Goal: Task Accomplishment & Management: Manage account settings

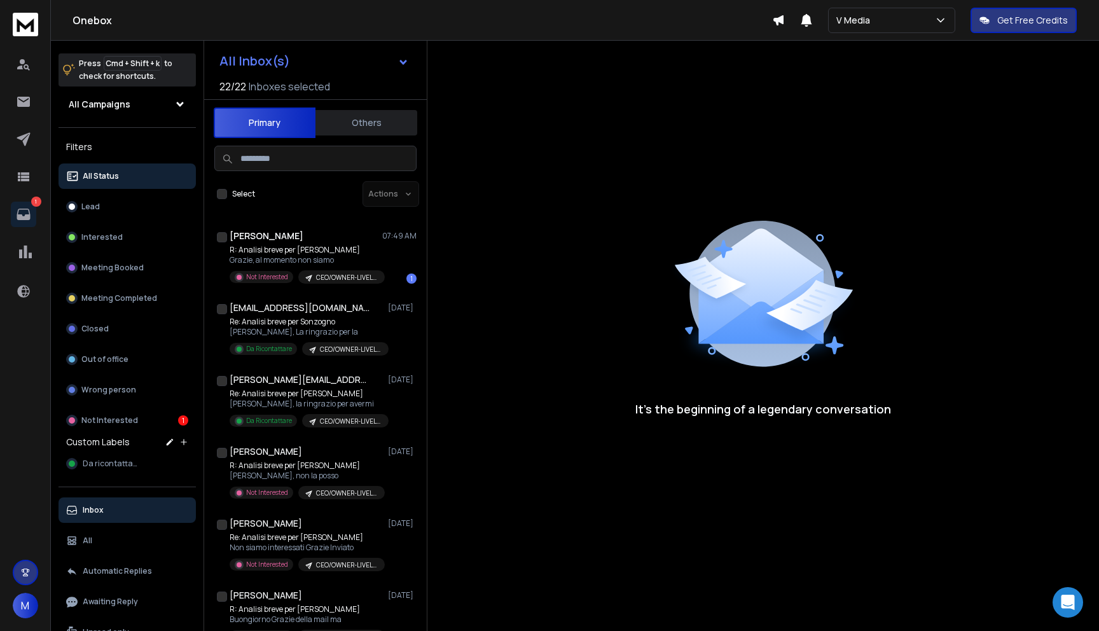
click at [327, 250] on p "R: Analisi breve per [PERSON_NAME]" at bounding box center [306, 250] width 153 height 10
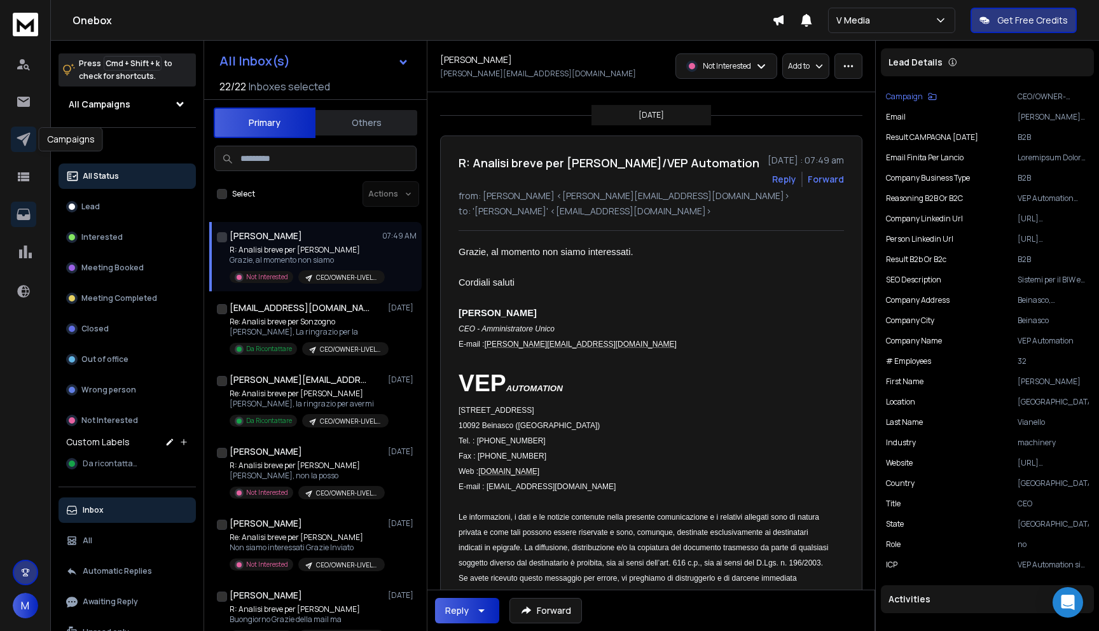
click at [18, 141] on icon at bounding box center [23, 139] width 15 height 15
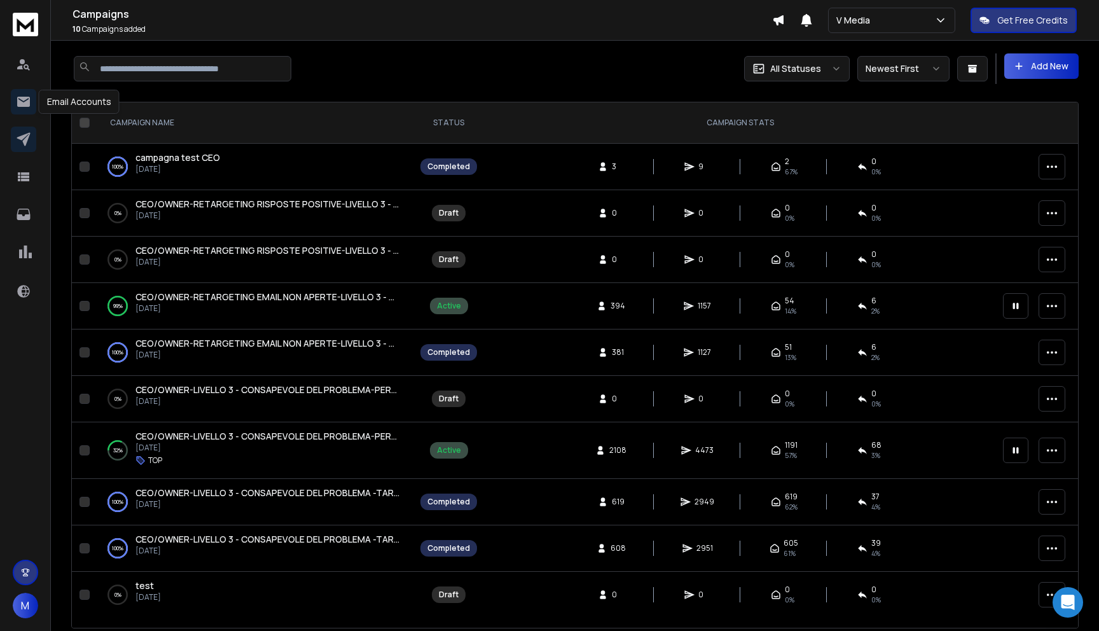
click at [30, 108] on icon at bounding box center [23, 101] width 15 height 15
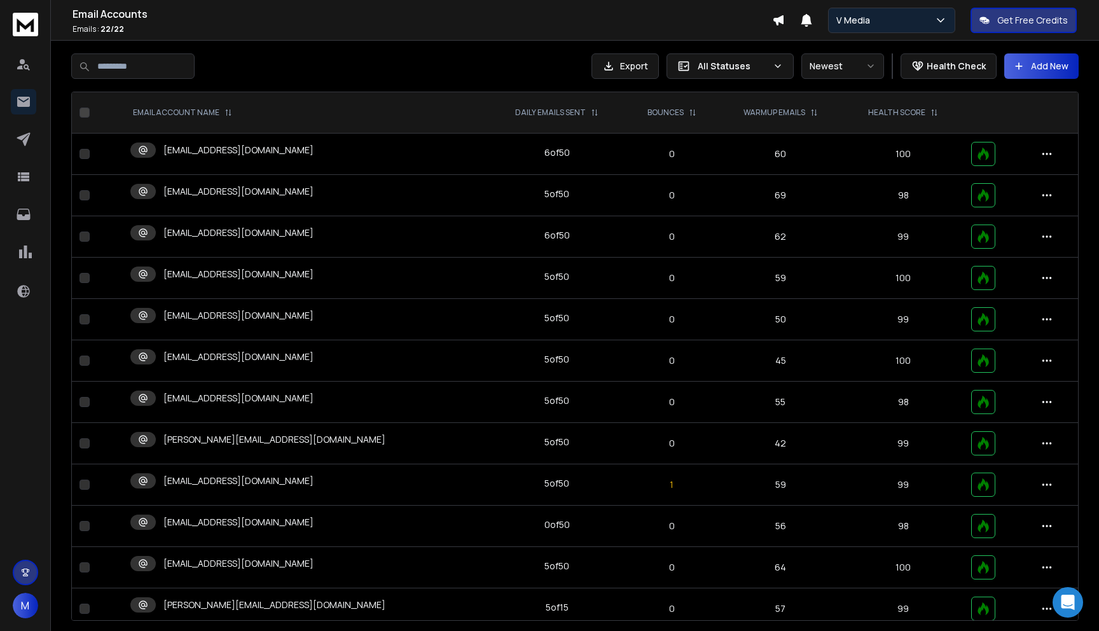
click at [937, 22] on div "V Media" at bounding box center [891, 20] width 111 height 13
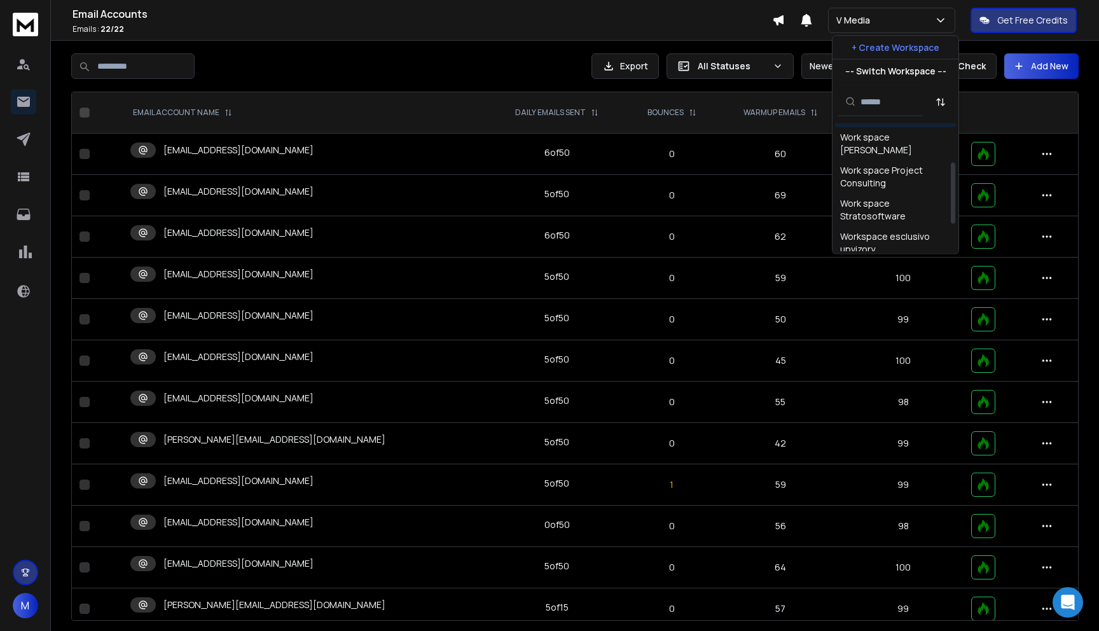
scroll to position [103, 0]
click at [906, 193] on div "Work space Stratosoftware" at bounding box center [895, 205] width 111 height 25
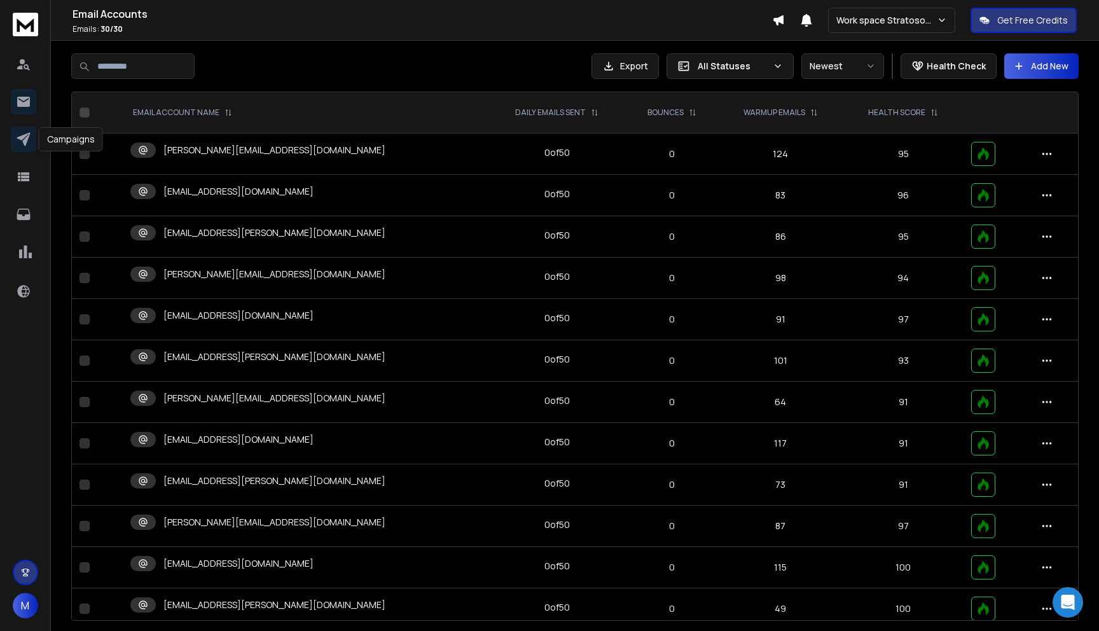
click at [27, 146] on icon at bounding box center [23, 139] width 15 height 15
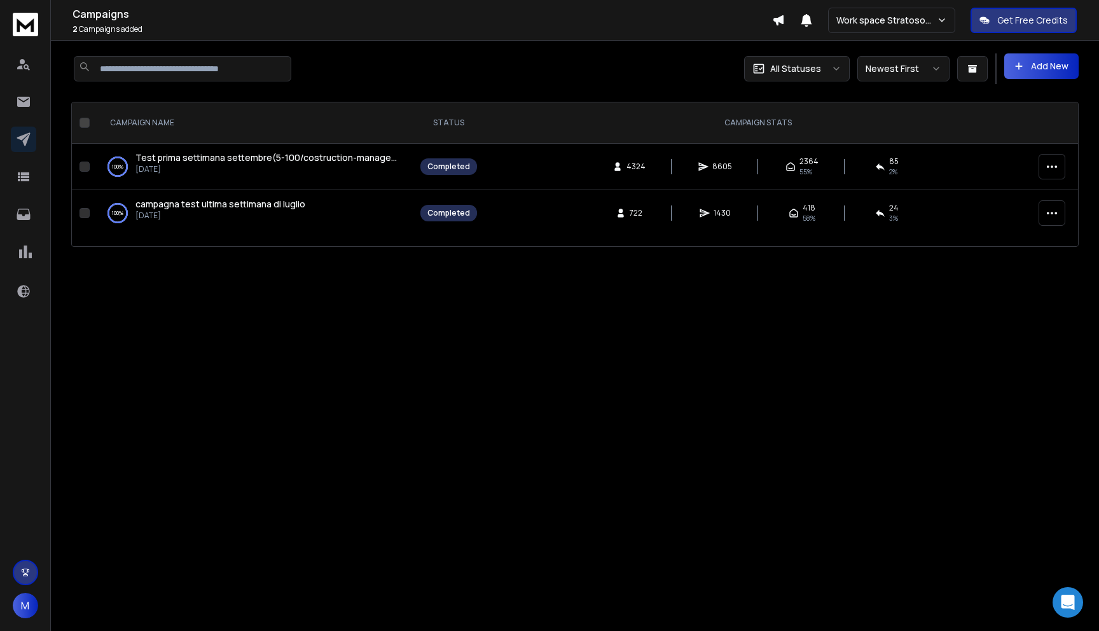
click at [1055, 167] on icon "button" at bounding box center [1051, 166] width 10 height 3
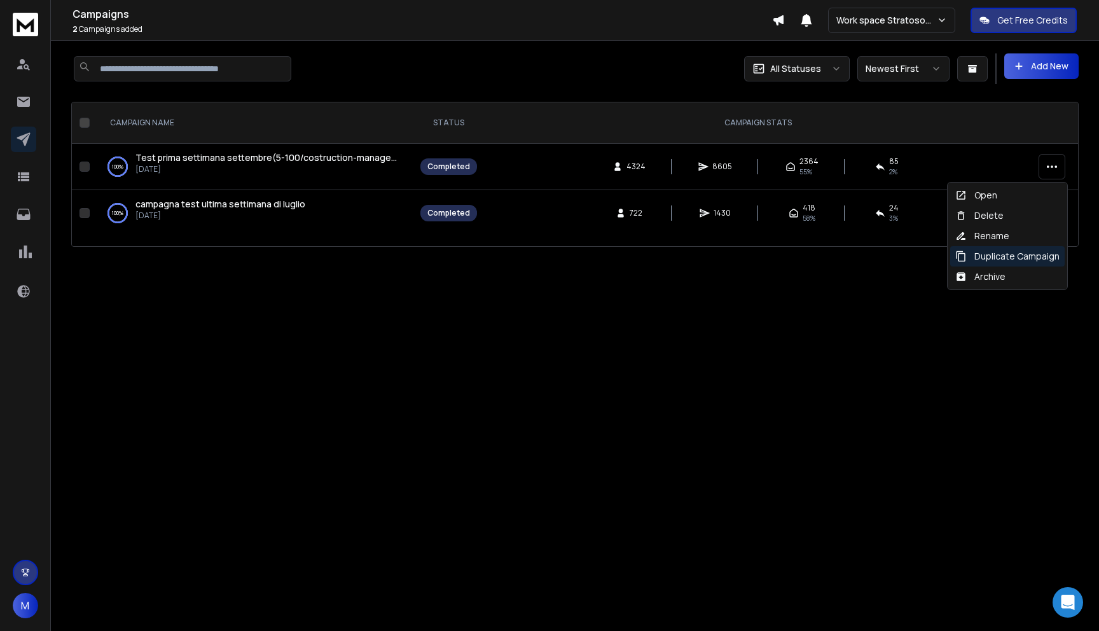
click at [1020, 252] on div "Duplicate Campaign" at bounding box center [1007, 256] width 104 height 13
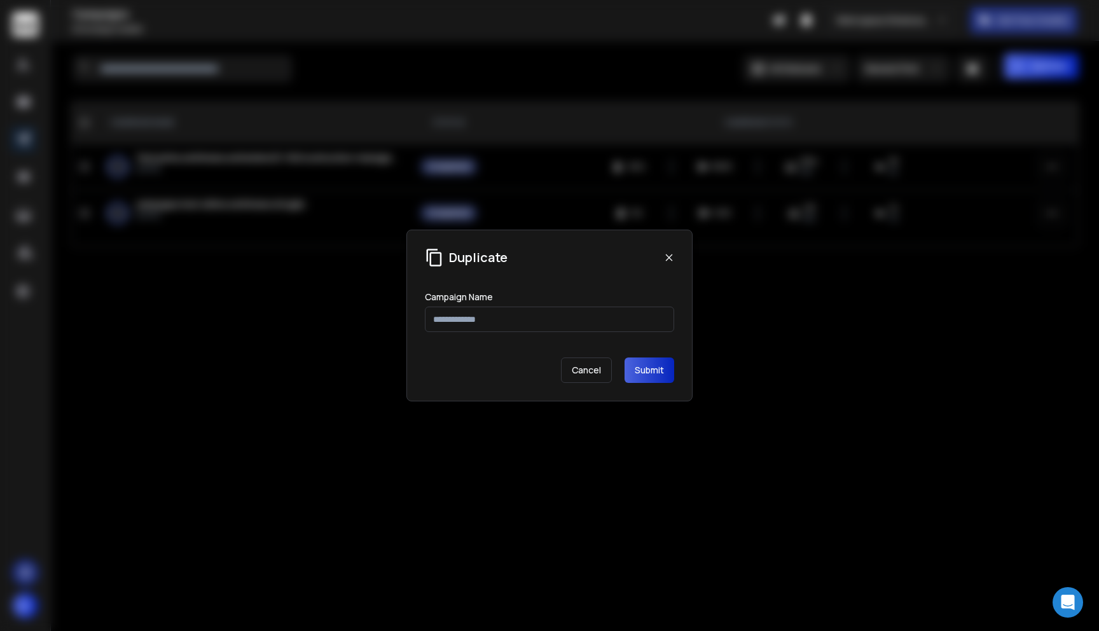
click at [561, 308] on input "text" at bounding box center [549, 318] width 249 height 25
type input "**********"
click at [661, 365] on button "Submit" at bounding box center [649, 369] width 50 height 25
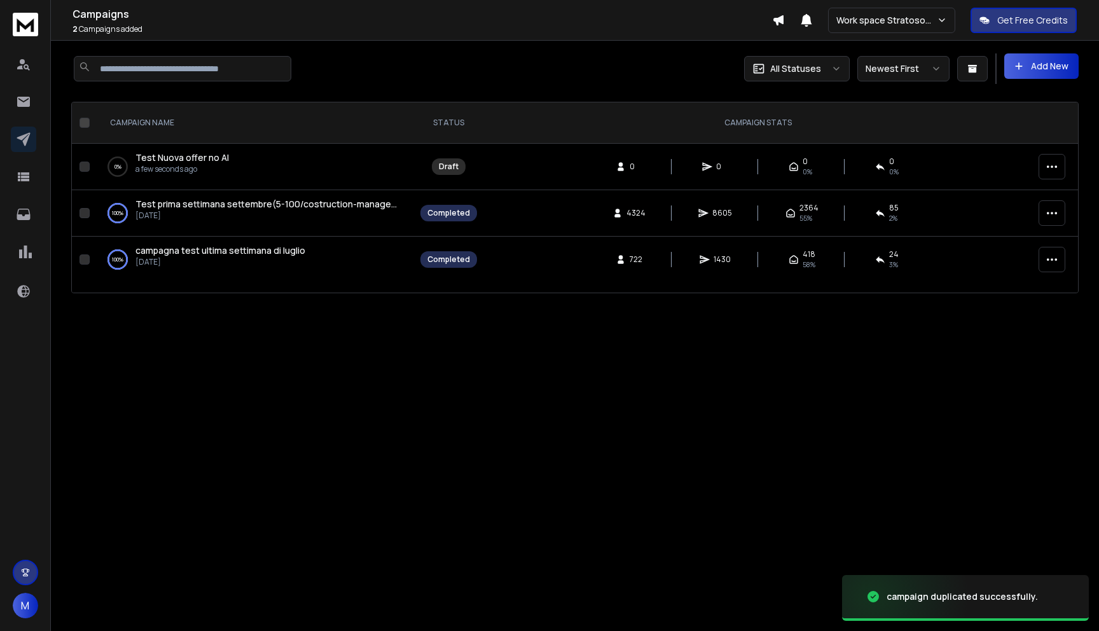
click at [1048, 161] on icon "button" at bounding box center [1051, 166] width 13 height 13
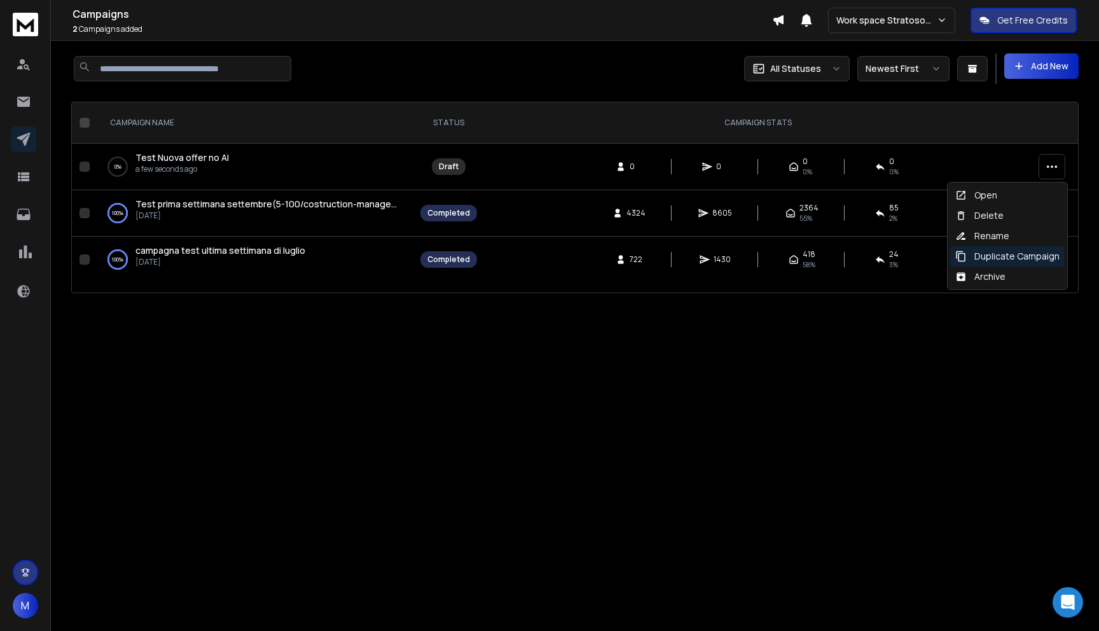
click at [1024, 253] on div "Duplicate Campaign" at bounding box center [1007, 256] width 104 height 13
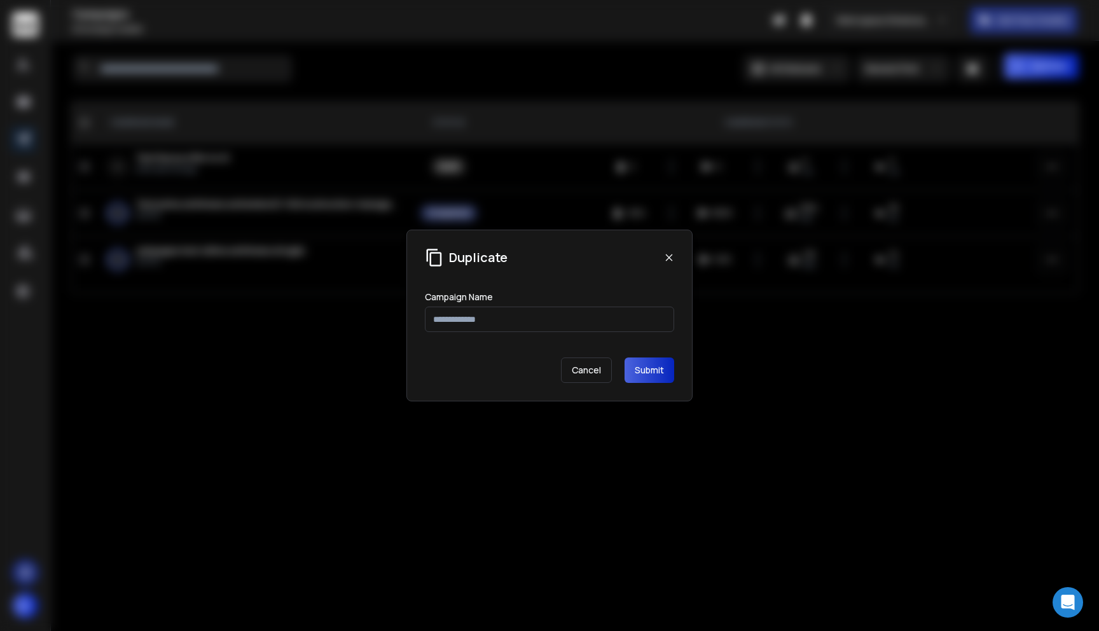
click at [537, 313] on input "text" at bounding box center [549, 318] width 249 height 25
drag, startPoint x: 512, startPoint y: 321, endPoint x: 504, endPoint y: 323, distance: 7.9
click at [504, 323] on input "**********" at bounding box center [549, 318] width 249 height 25
type input "**********"
click at [662, 372] on button "Submit" at bounding box center [649, 369] width 50 height 25
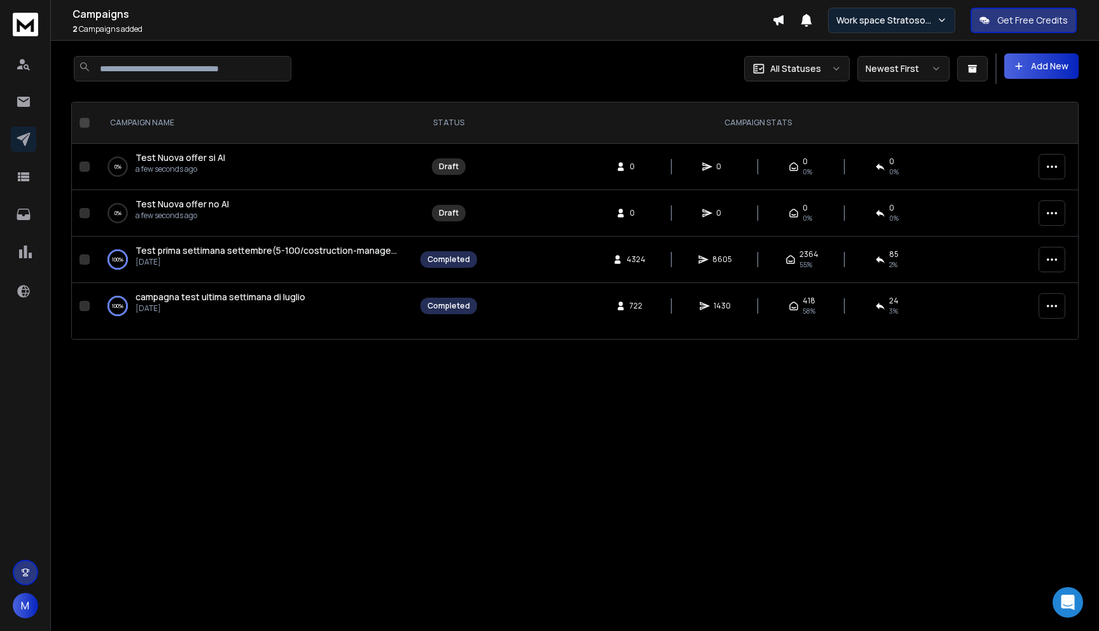
click at [928, 22] on p "Work space Stratosoftware" at bounding box center [886, 20] width 100 height 13
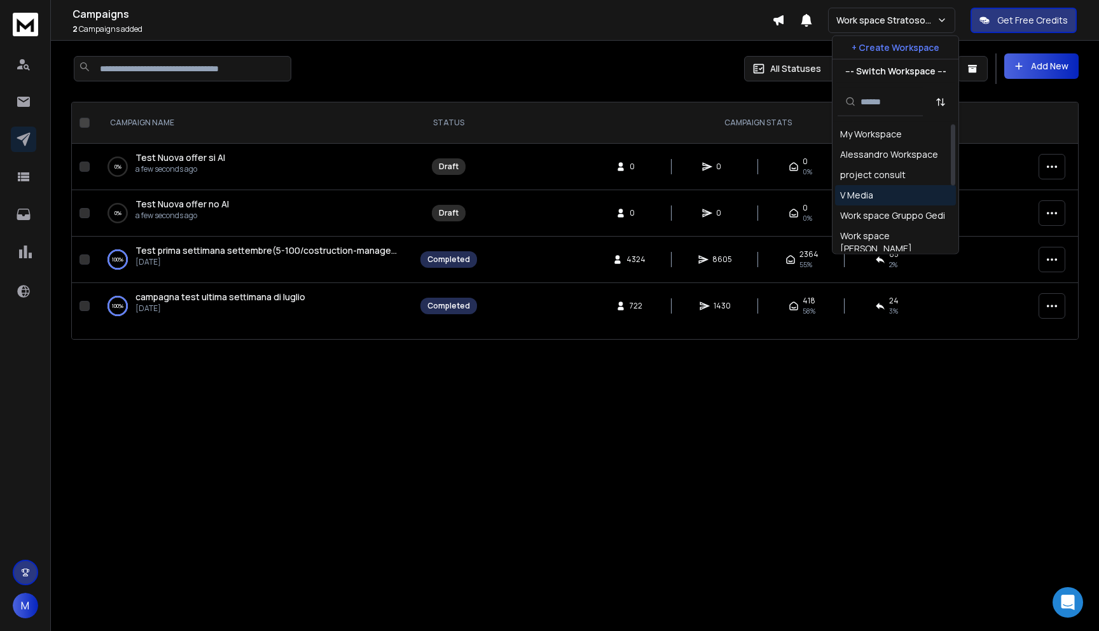
click at [905, 194] on div "V Media" at bounding box center [895, 195] width 121 height 20
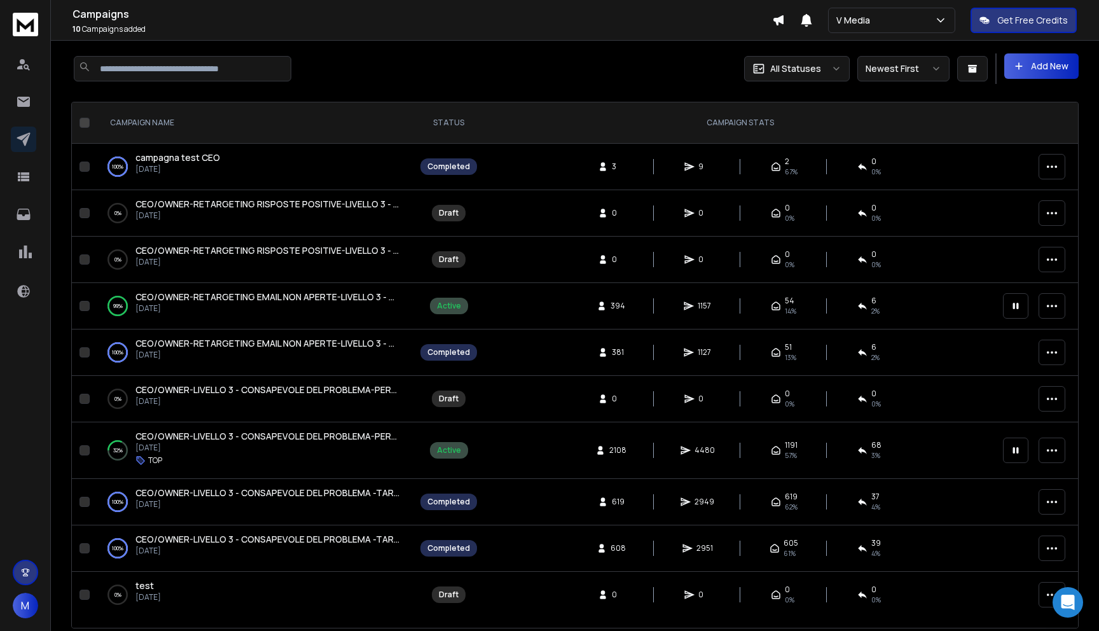
click at [263, 436] on span "CEO/OWNER-LIVELLO 3 - CONSAPEVOLE DEL PROBLEMA-PERSONALIZZAZIONI TARGET A-TEST 1" at bounding box center [337, 436] width 404 height 12
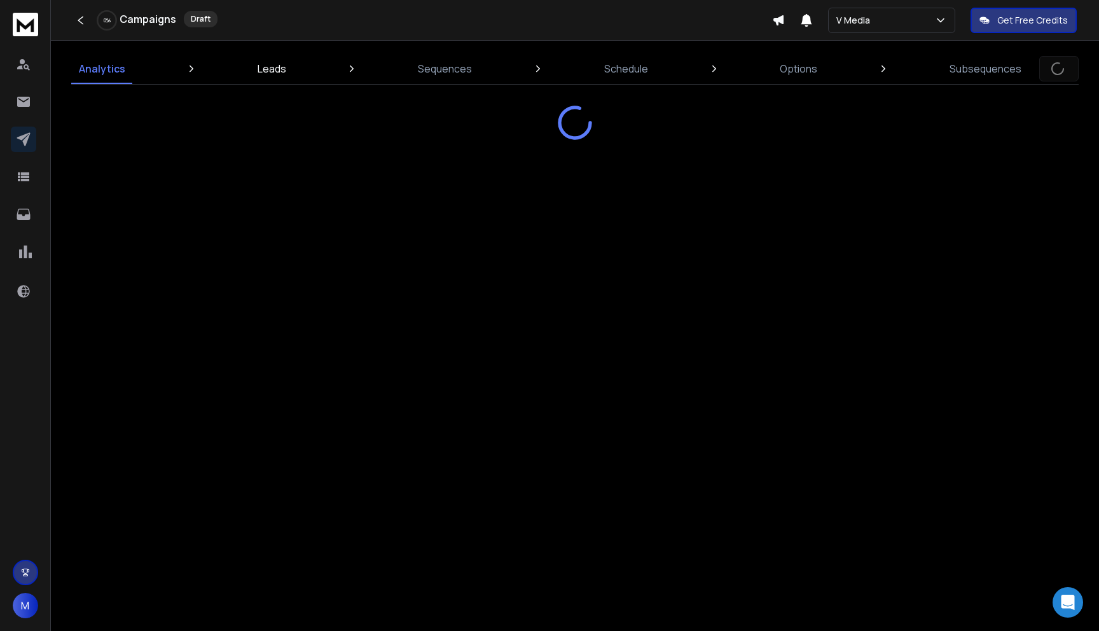
click at [270, 69] on p "Leads" at bounding box center [271, 68] width 29 height 15
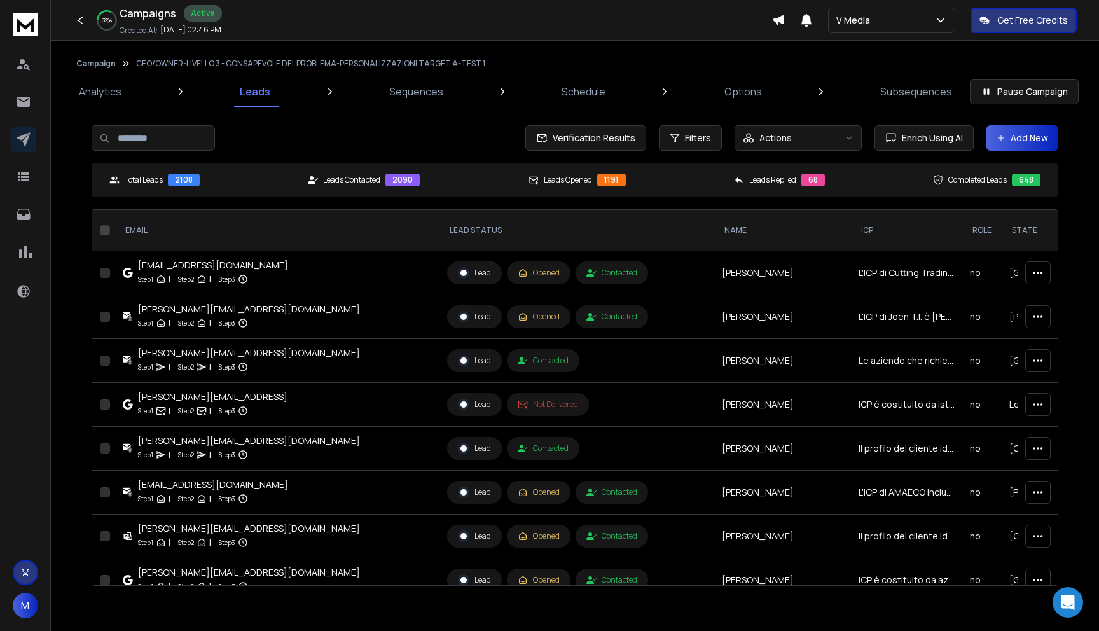
click at [170, 141] on input at bounding box center [153, 137] width 123 height 25
paste input "*"
type input "*"
paste input "**********"
type input "**********"
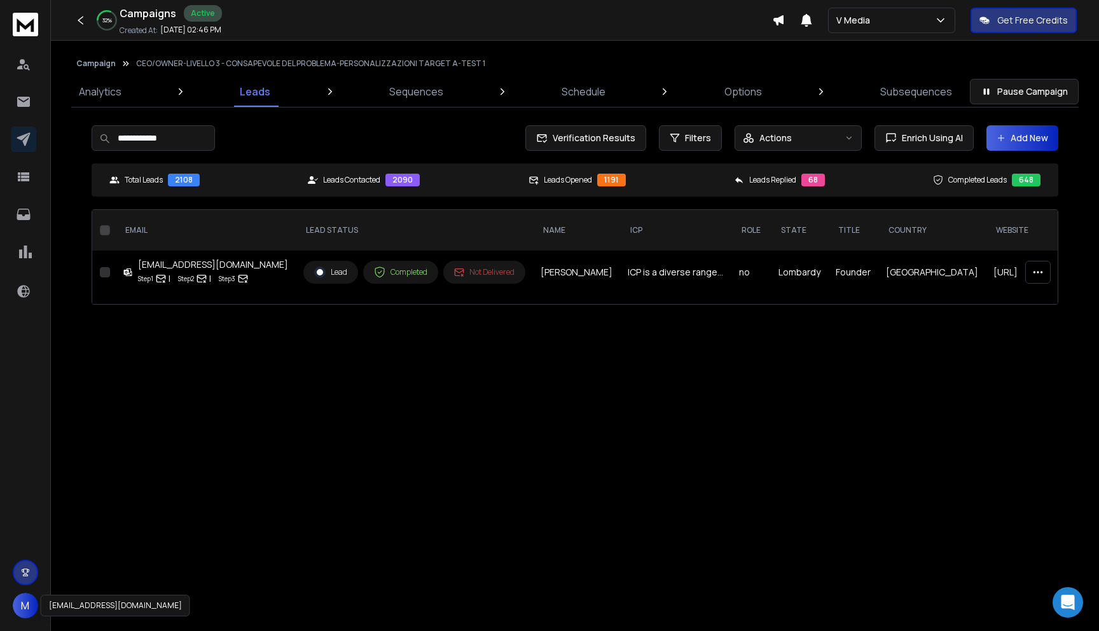
click at [25, 603] on span "M" at bounding box center [25, 605] width 25 height 25
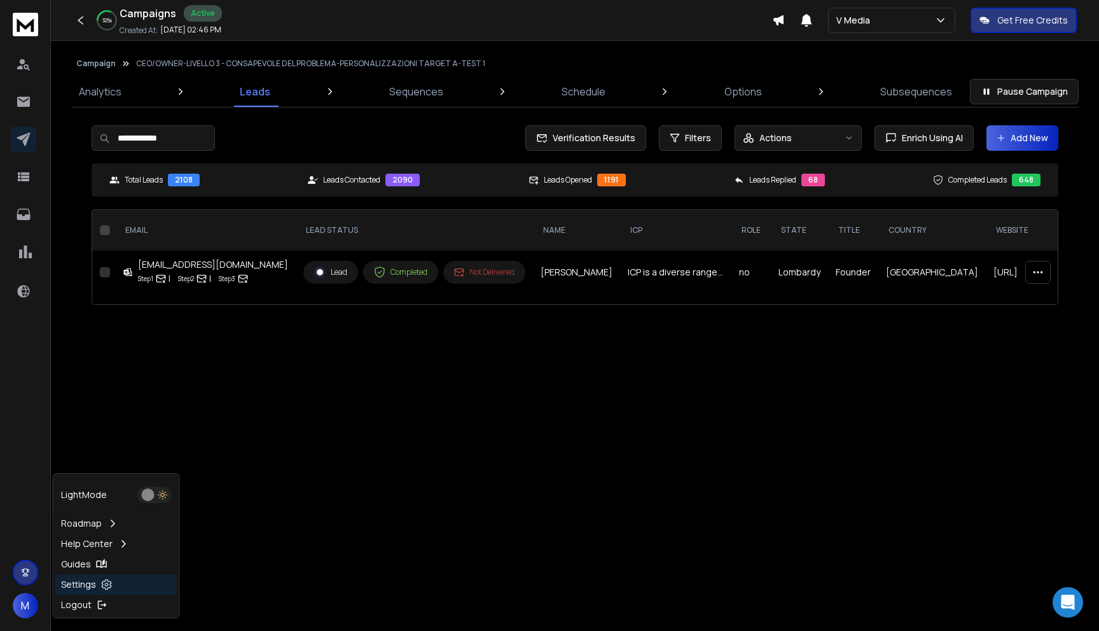
click at [102, 575] on div "Settings" at bounding box center [116, 584] width 121 height 20
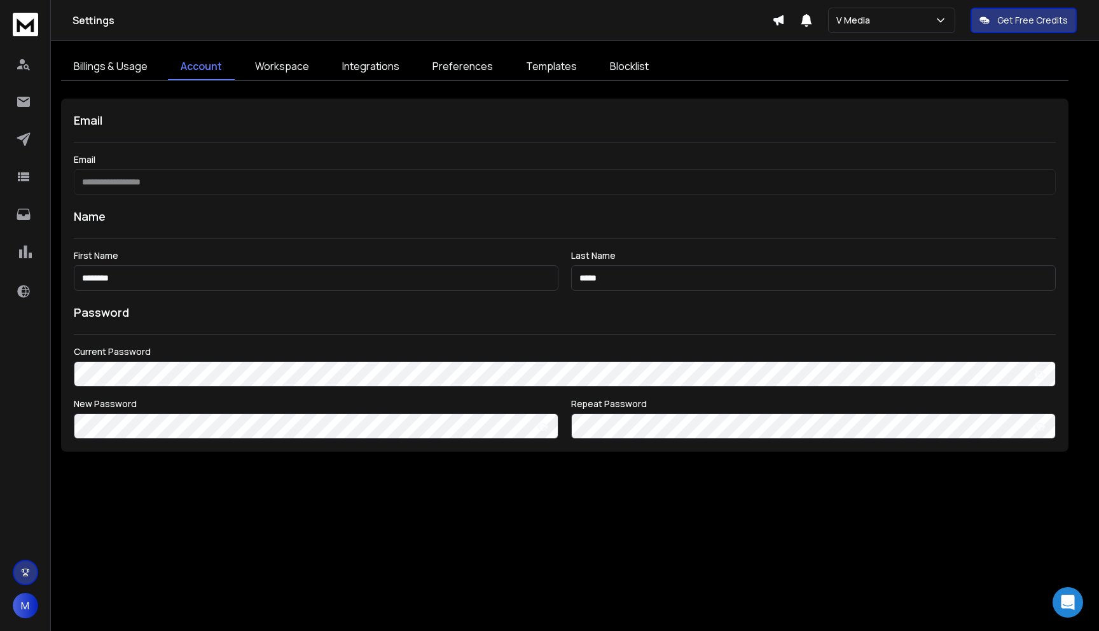
click at [547, 53] on link "Templates" at bounding box center [551, 66] width 76 height 27
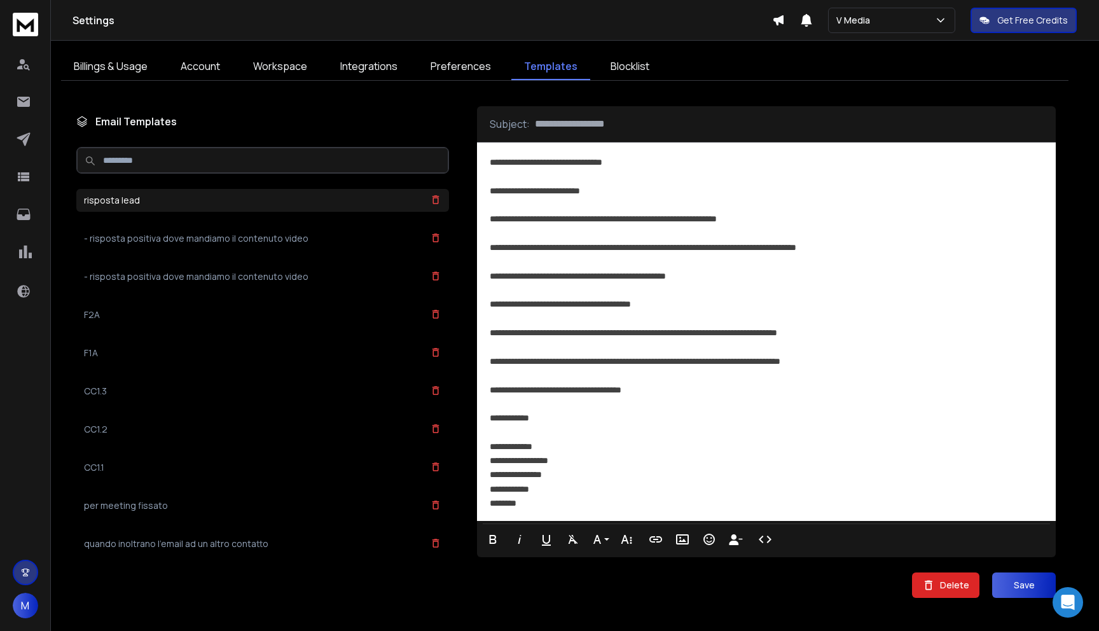
click at [620, 83] on div "**********" at bounding box center [564, 335] width 1007 height 565
click at [622, 64] on link "Blocklist" at bounding box center [630, 66] width 64 height 27
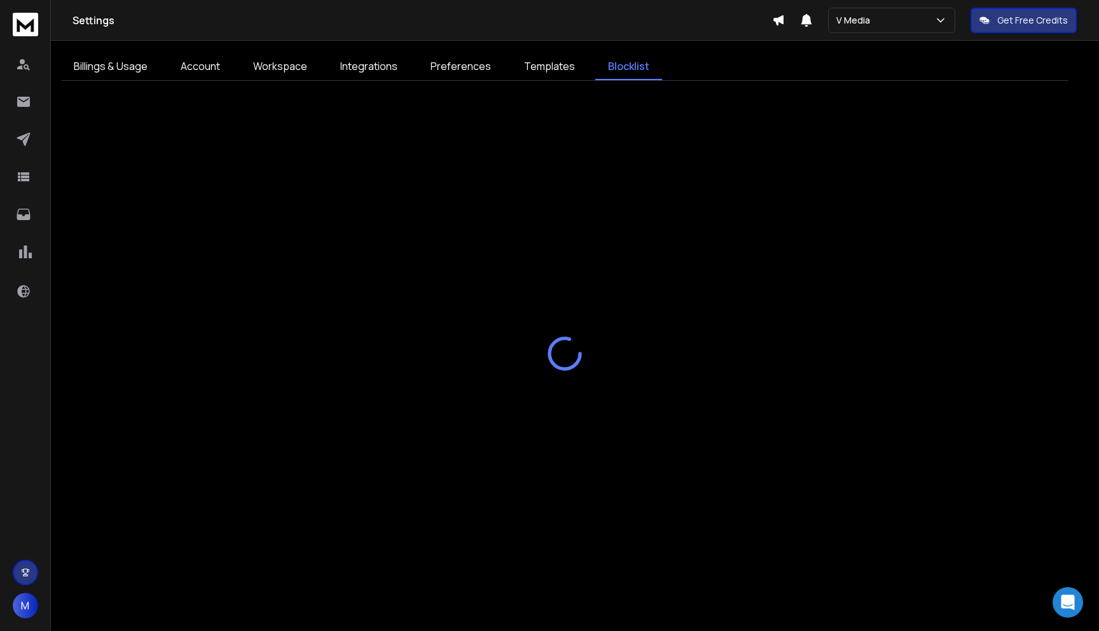
click at [363, 64] on link "Integrations" at bounding box center [368, 66] width 83 height 27
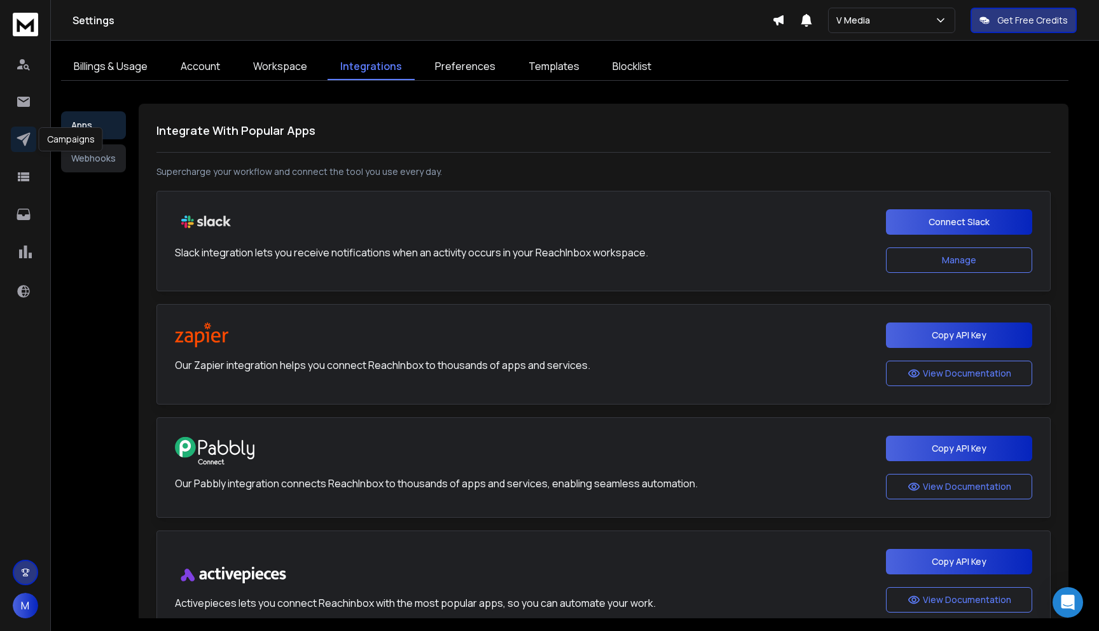
click at [28, 140] on icon at bounding box center [23, 139] width 15 height 15
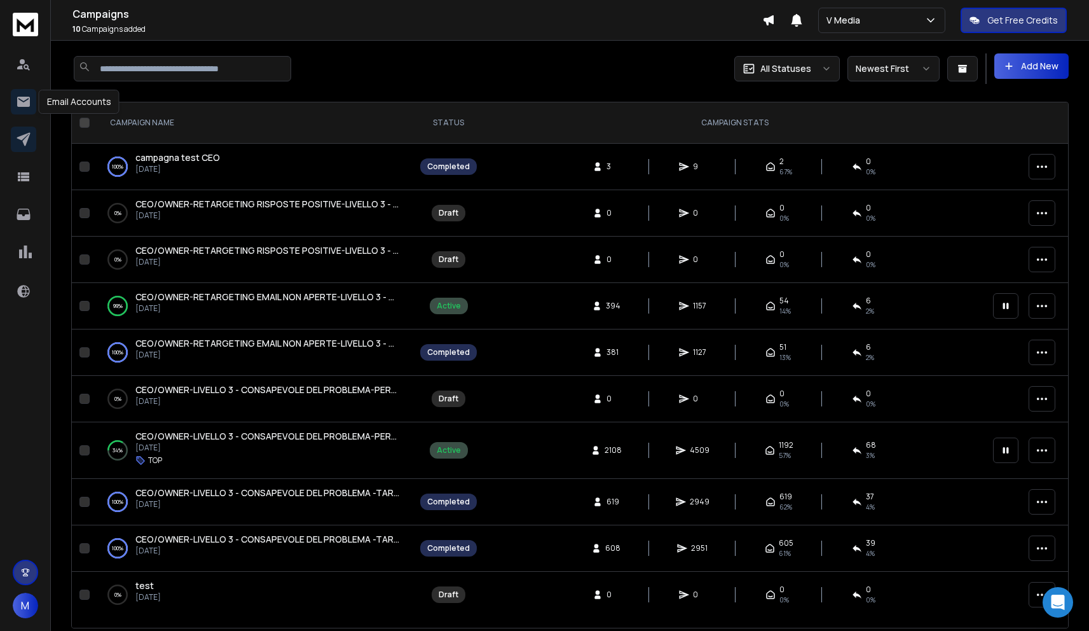
click at [24, 96] on icon at bounding box center [23, 101] width 15 height 15
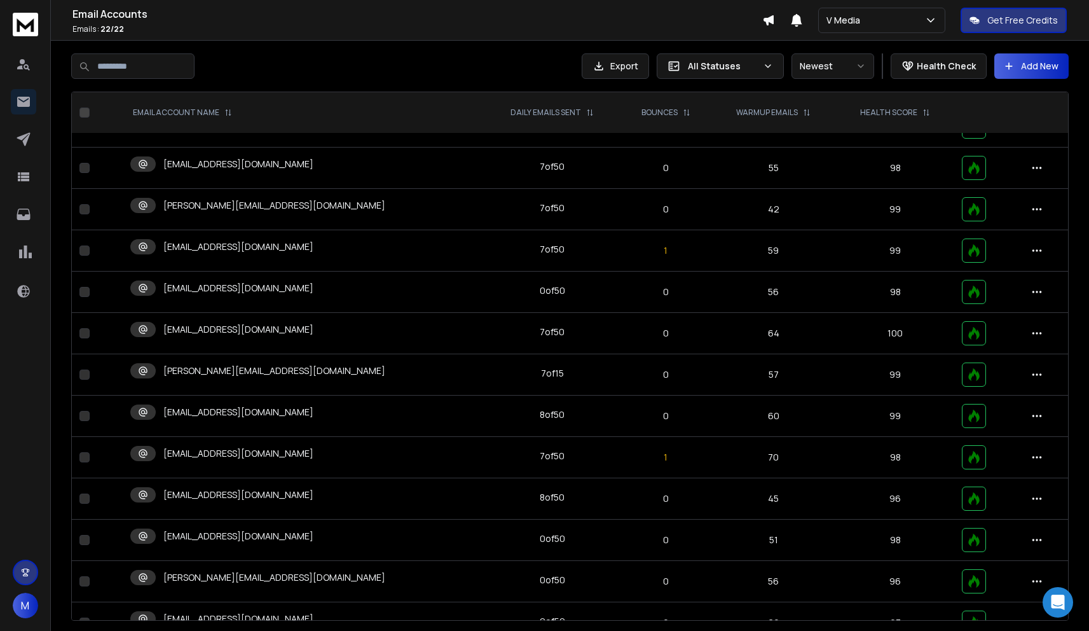
scroll to position [432, 0]
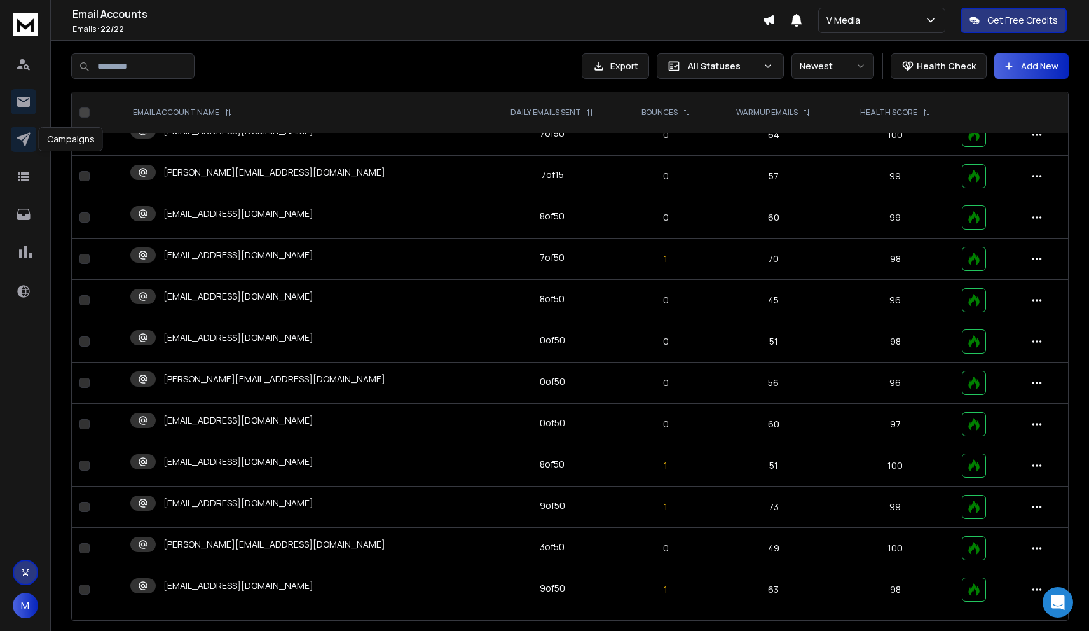
click at [20, 142] on icon at bounding box center [23, 139] width 15 height 15
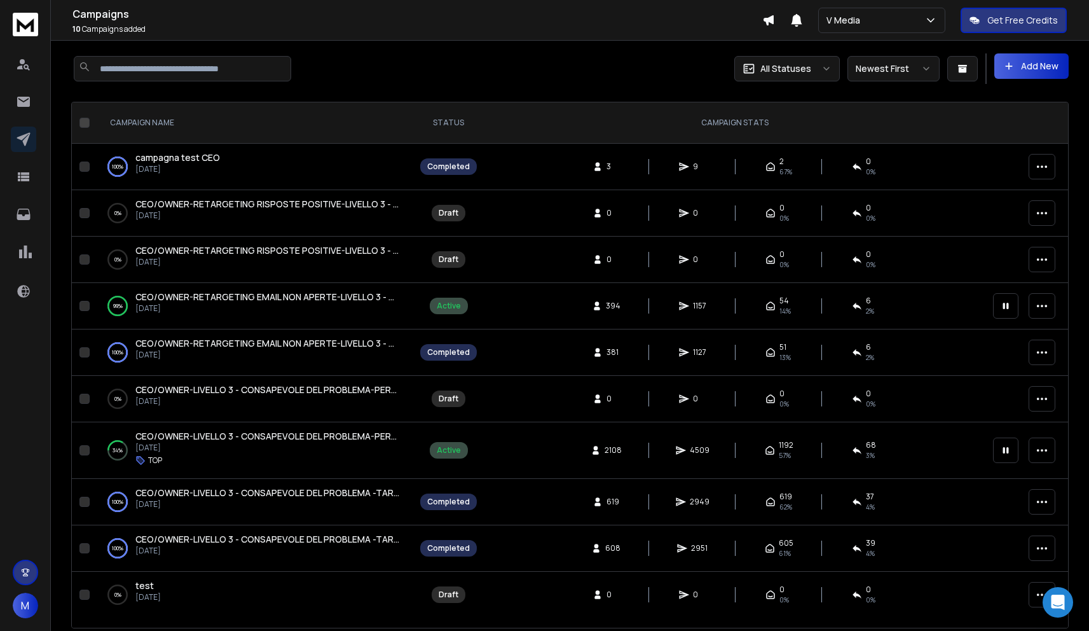
click at [350, 433] on span "CEO/OWNER-LIVELLO 3 - CONSAPEVOLE DEL PROBLEMA-PERSONALIZZAZIONI TARGET A-TEST 1" at bounding box center [337, 436] width 404 height 12
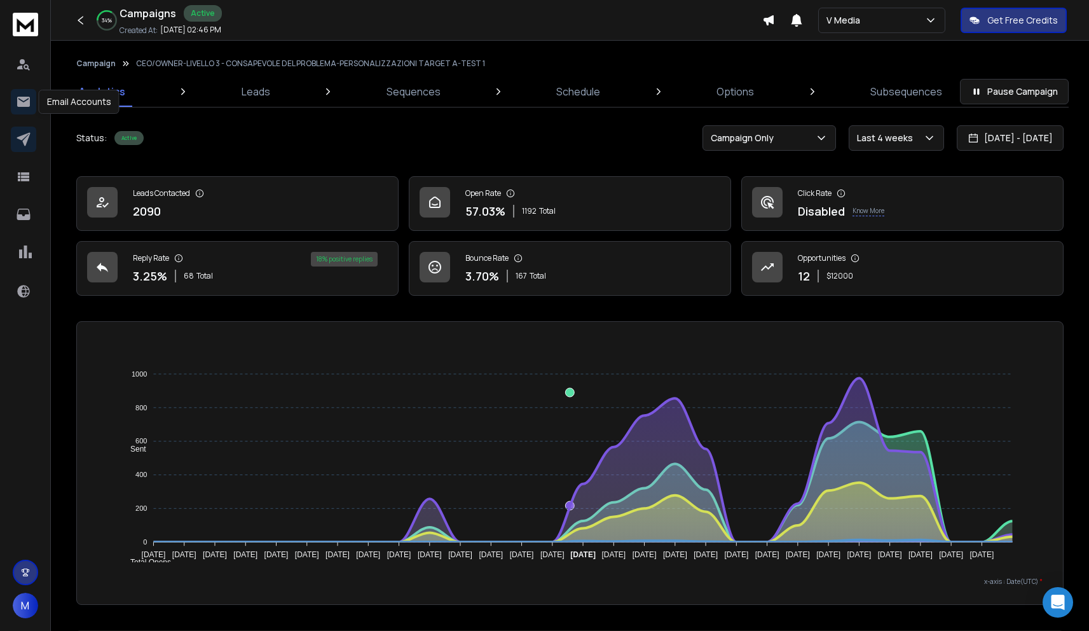
click at [26, 106] on icon at bounding box center [23, 102] width 13 height 10
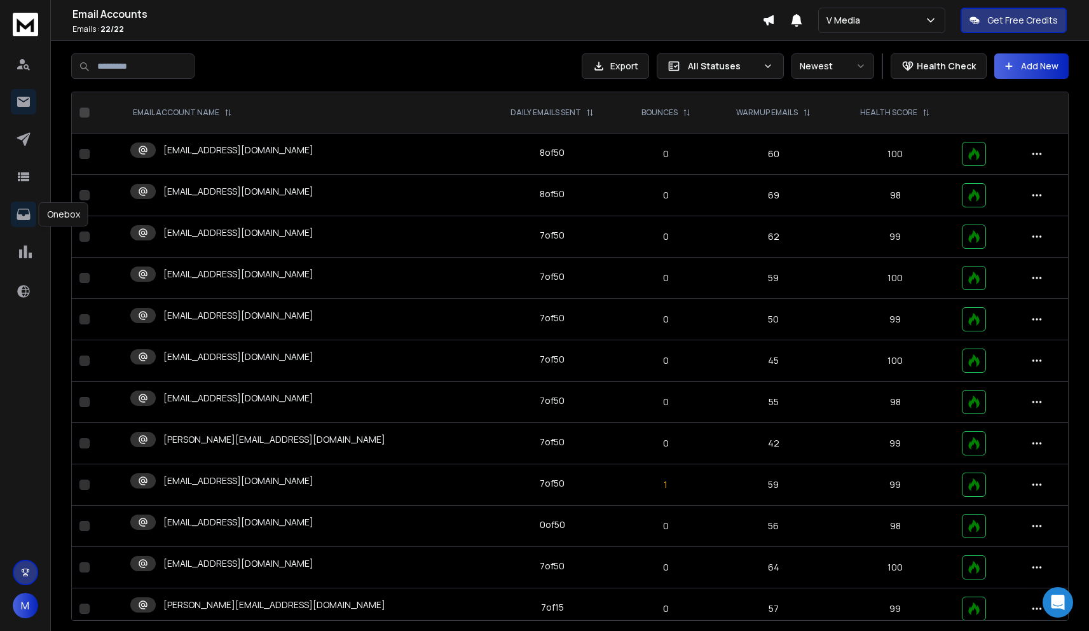
click at [32, 209] on link at bounding box center [23, 214] width 25 height 25
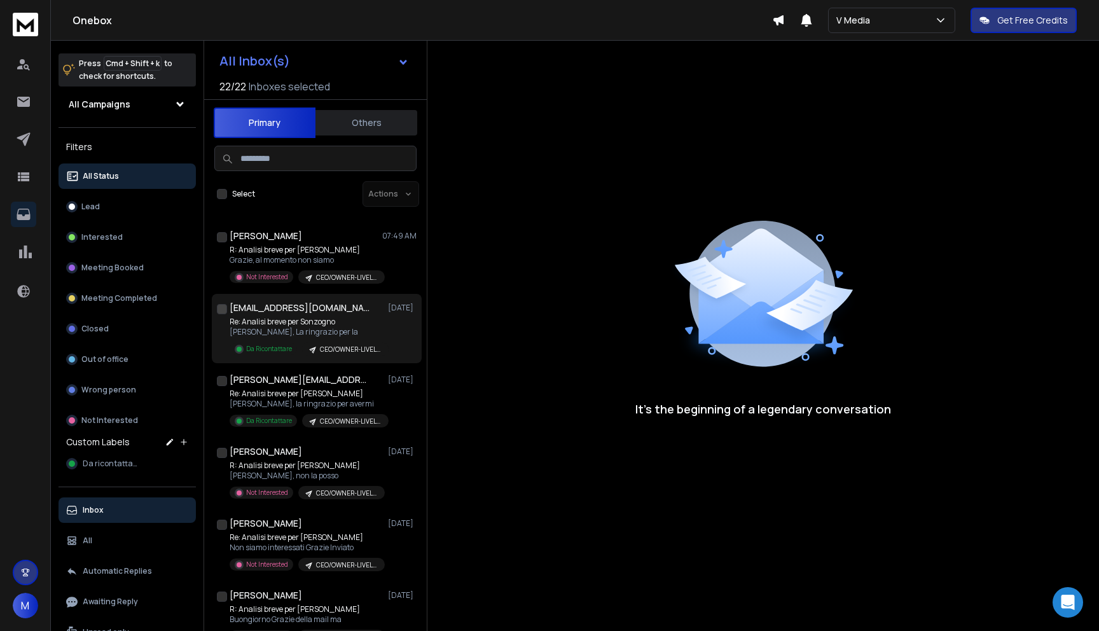
click at [322, 315] on div "sonzogno@geassrl.it 12 Sep Re: Analisi breve per Sonzogno Buongiorno Uberto, La…" at bounding box center [323, 328] width 187 height 54
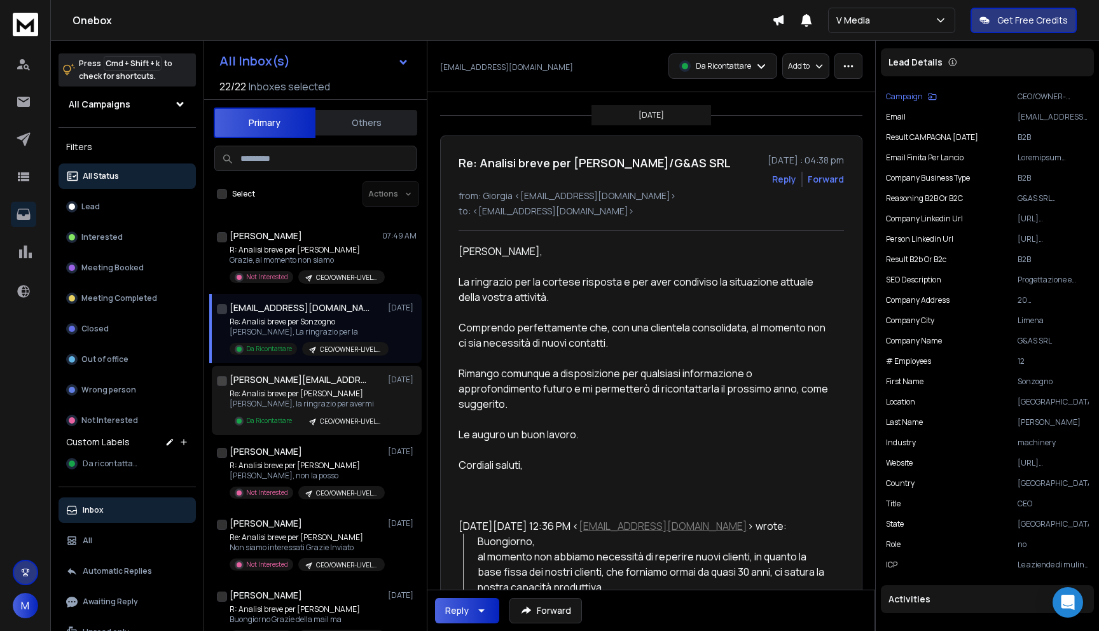
click at [350, 408] on p "[PERSON_NAME], la ringrazio per avermi" at bounding box center [306, 404] width 153 height 10
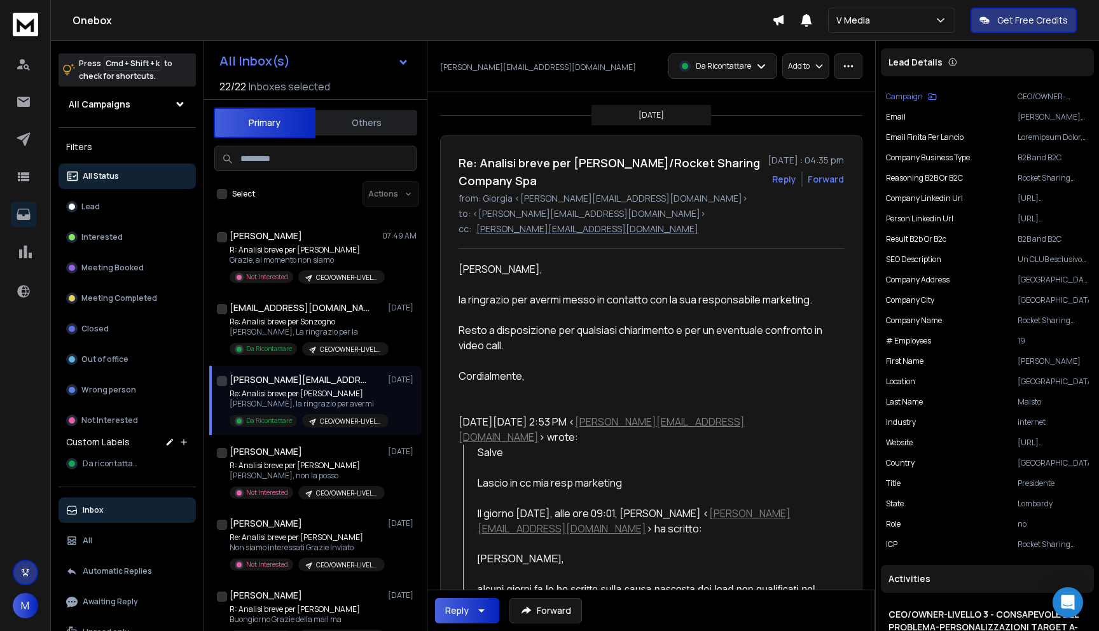
click at [328, 215] on div "Select Actions Roberto Vianello 07:49 AM R: Analisi breve per Roberto Grazie, a…" at bounding box center [315, 413] width 223 height 545
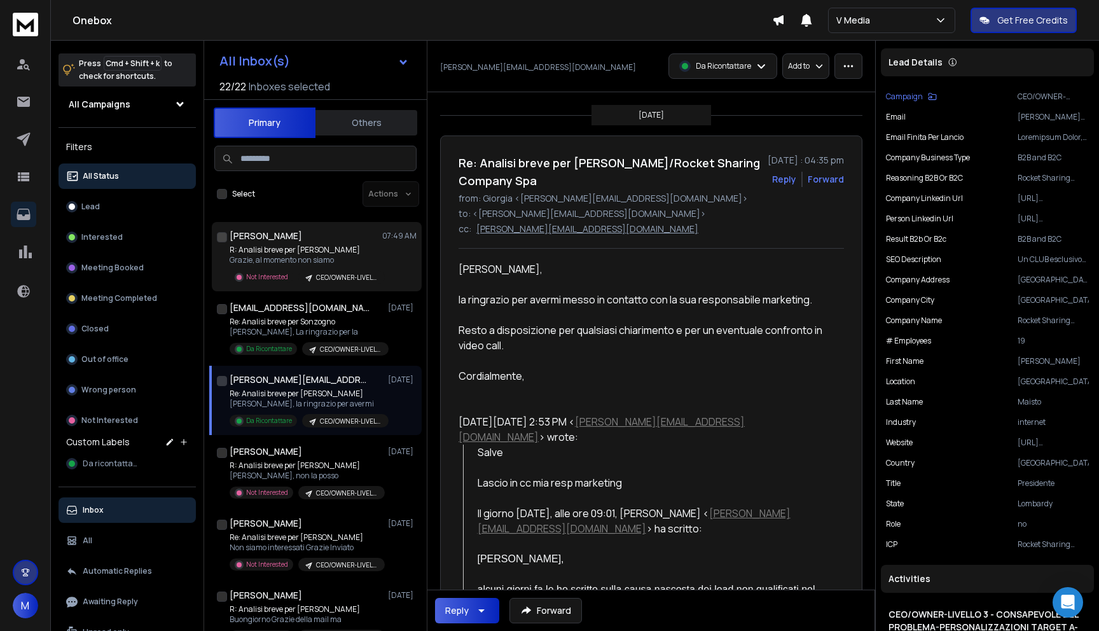
click at [329, 250] on p "R: Analisi breve per [PERSON_NAME]" at bounding box center [306, 250] width 153 height 10
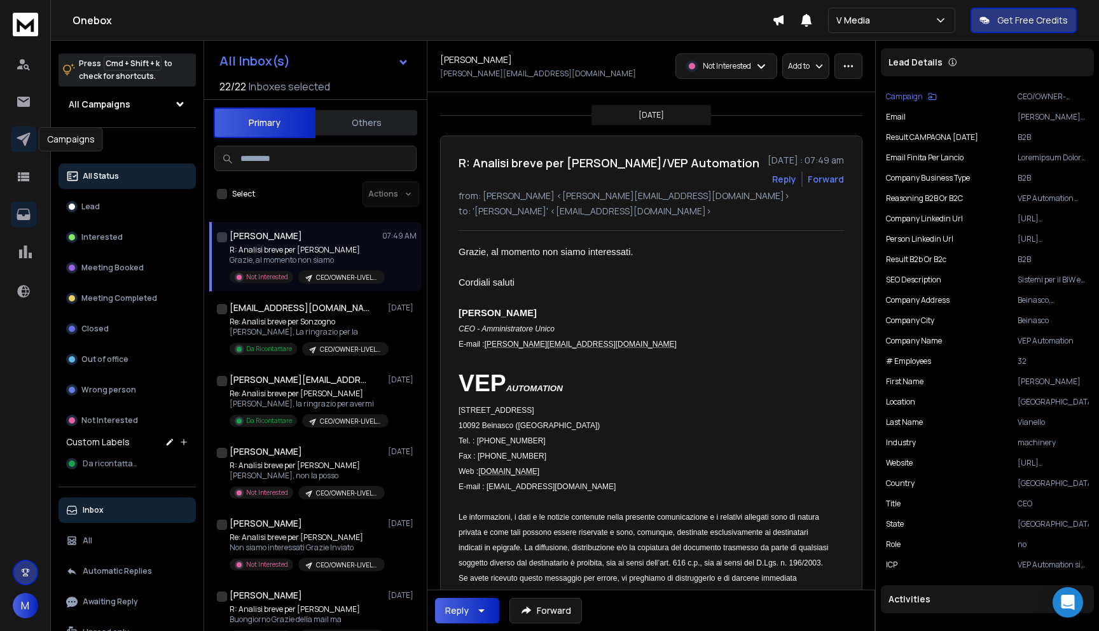
click at [29, 132] on icon at bounding box center [23, 138] width 13 height 13
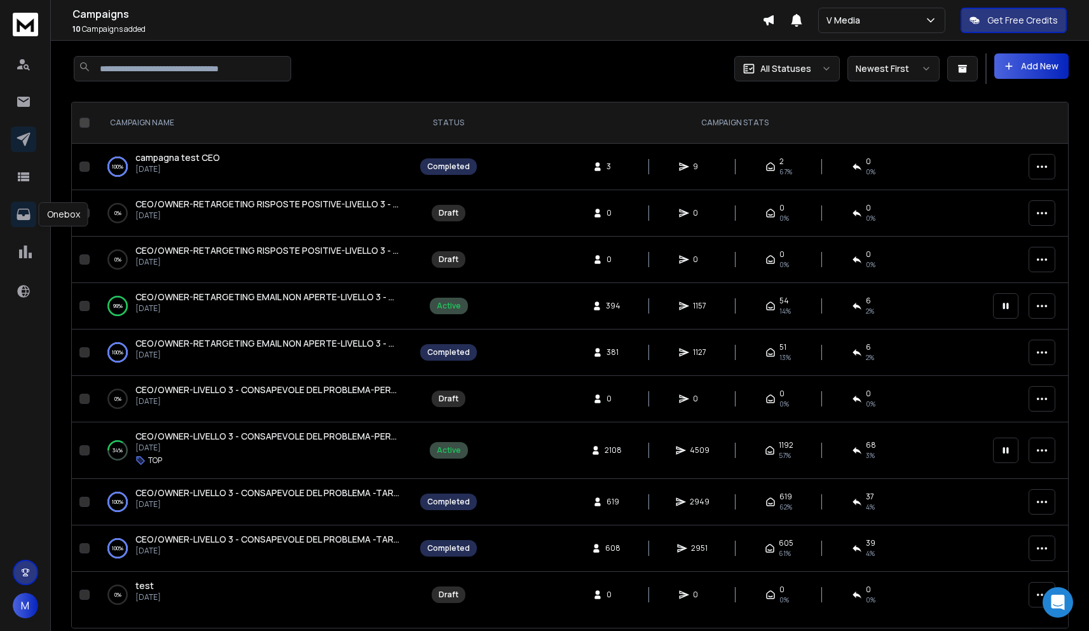
click at [22, 207] on icon at bounding box center [23, 214] width 15 height 15
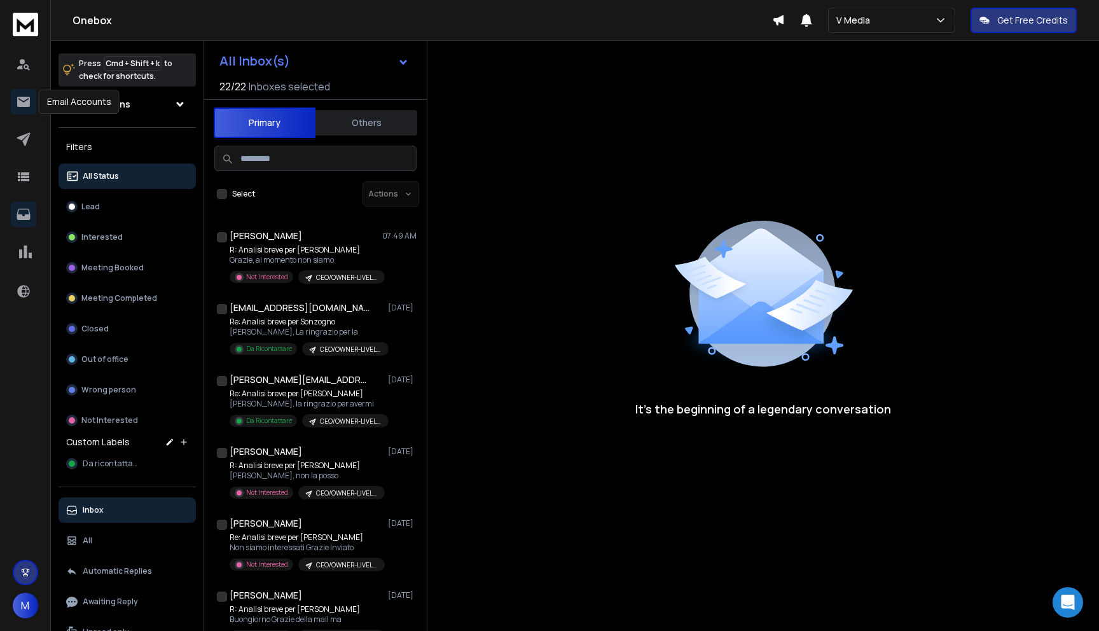
click at [17, 105] on icon at bounding box center [23, 101] width 15 height 15
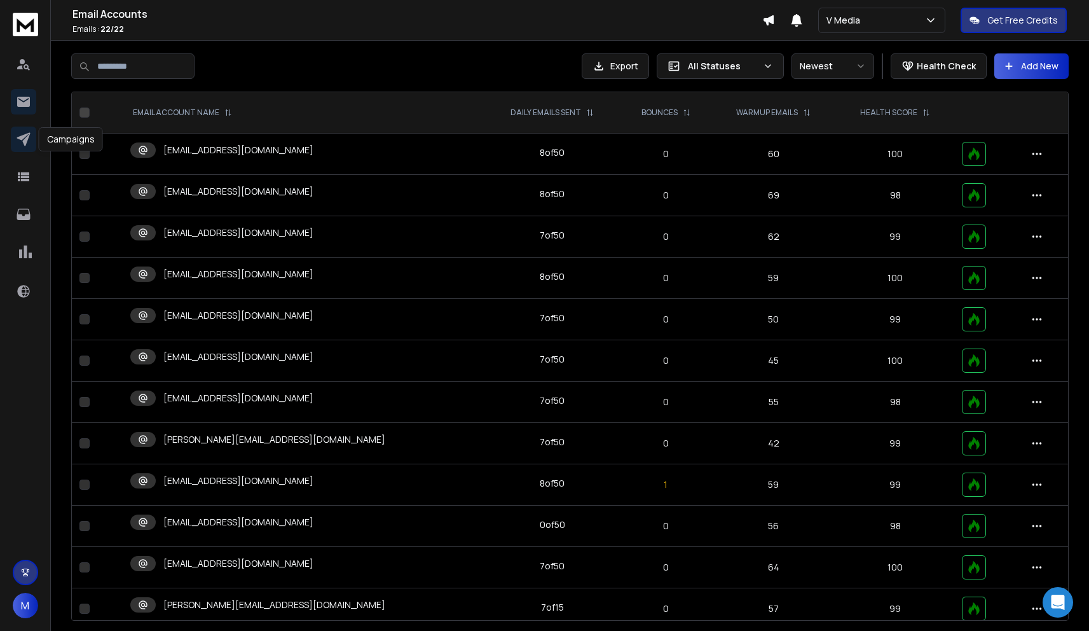
click at [25, 142] on icon at bounding box center [23, 138] width 13 height 13
